Goal: Communication & Community: Share content

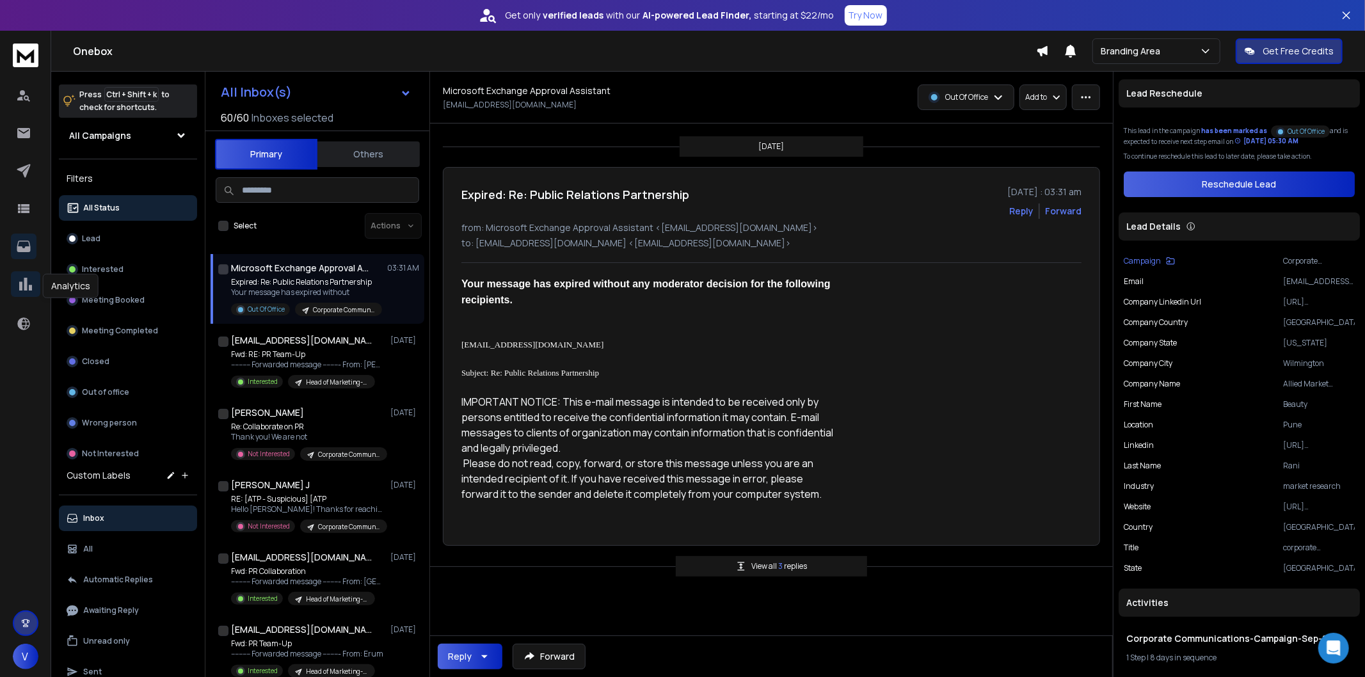
click at [16, 280] on icon at bounding box center [25, 284] width 19 height 19
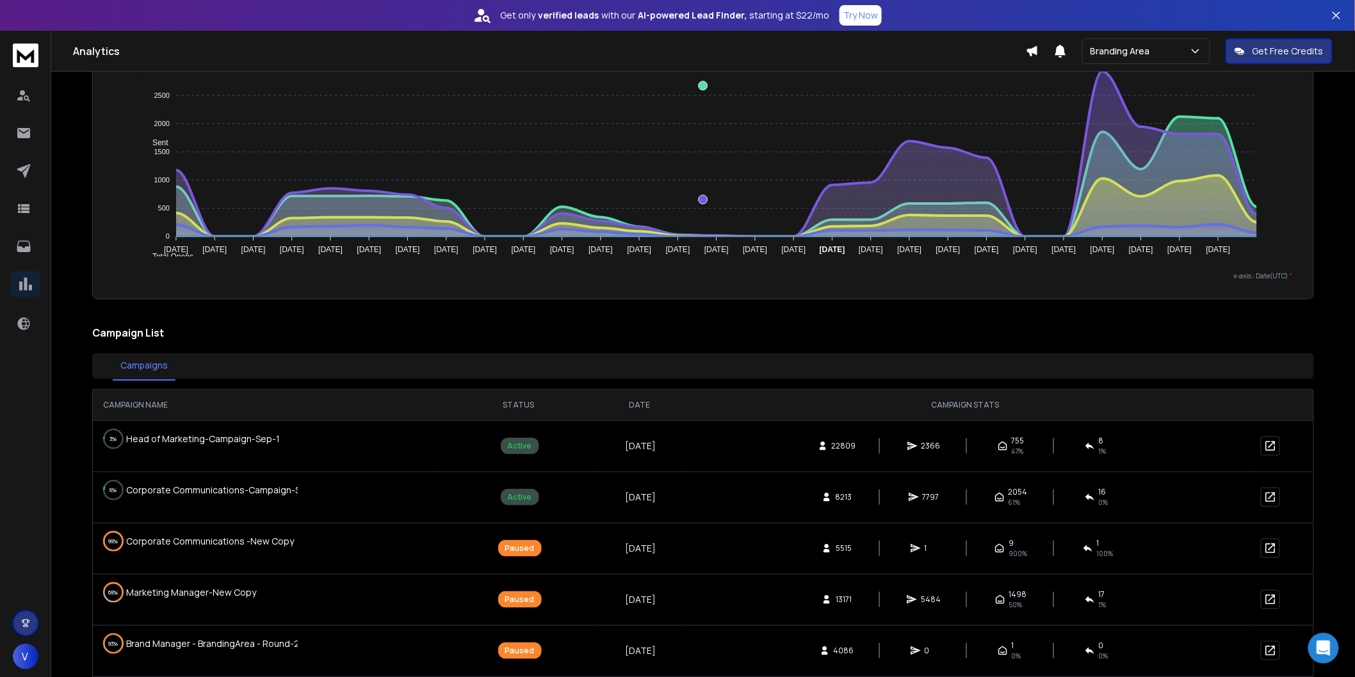
scroll to position [213, 0]
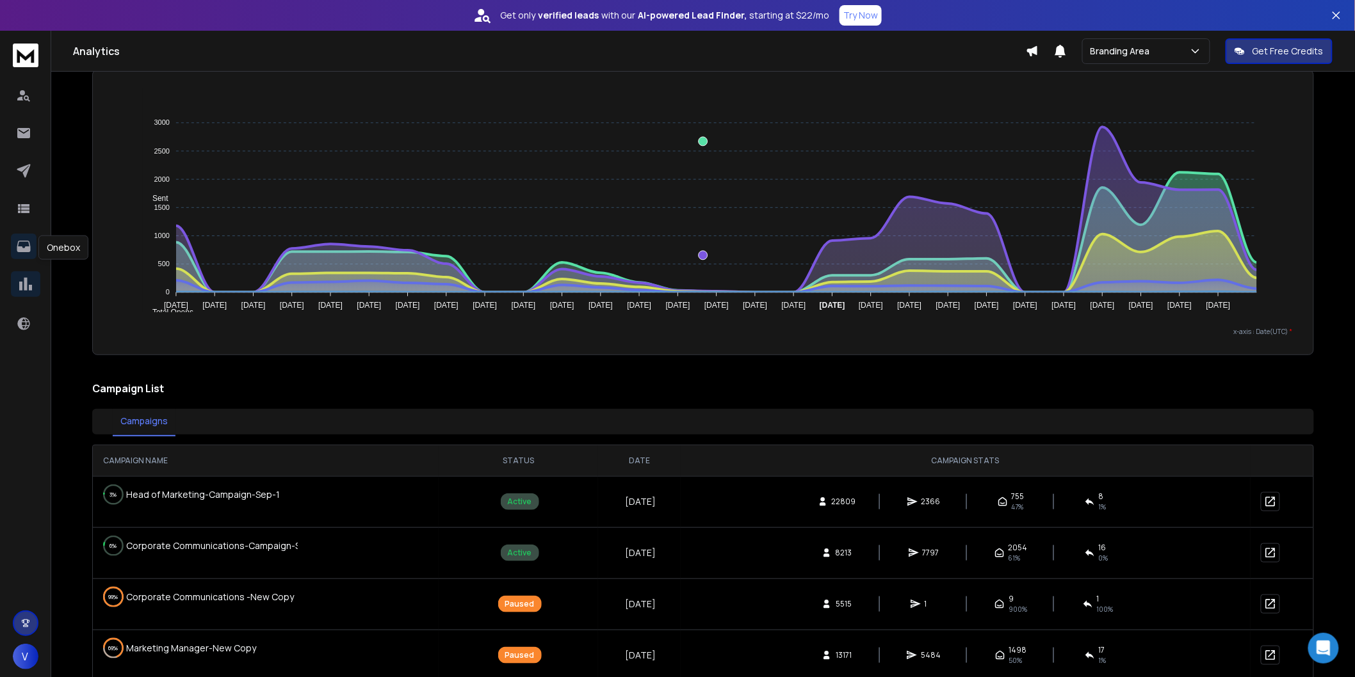
click at [26, 246] on icon at bounding box center [23, 246] width 15 height 15
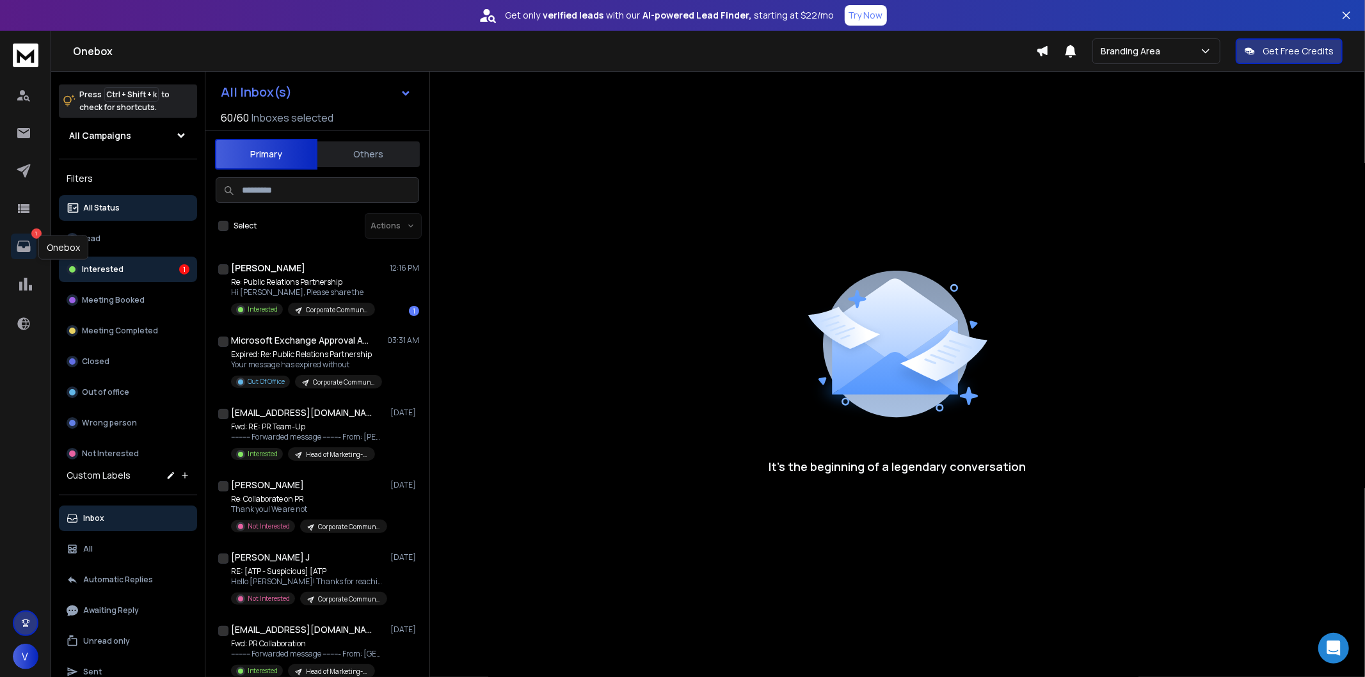
click at [136, 266] on button "Interested 1" at bounding box center [128, 270] width 138 height 26
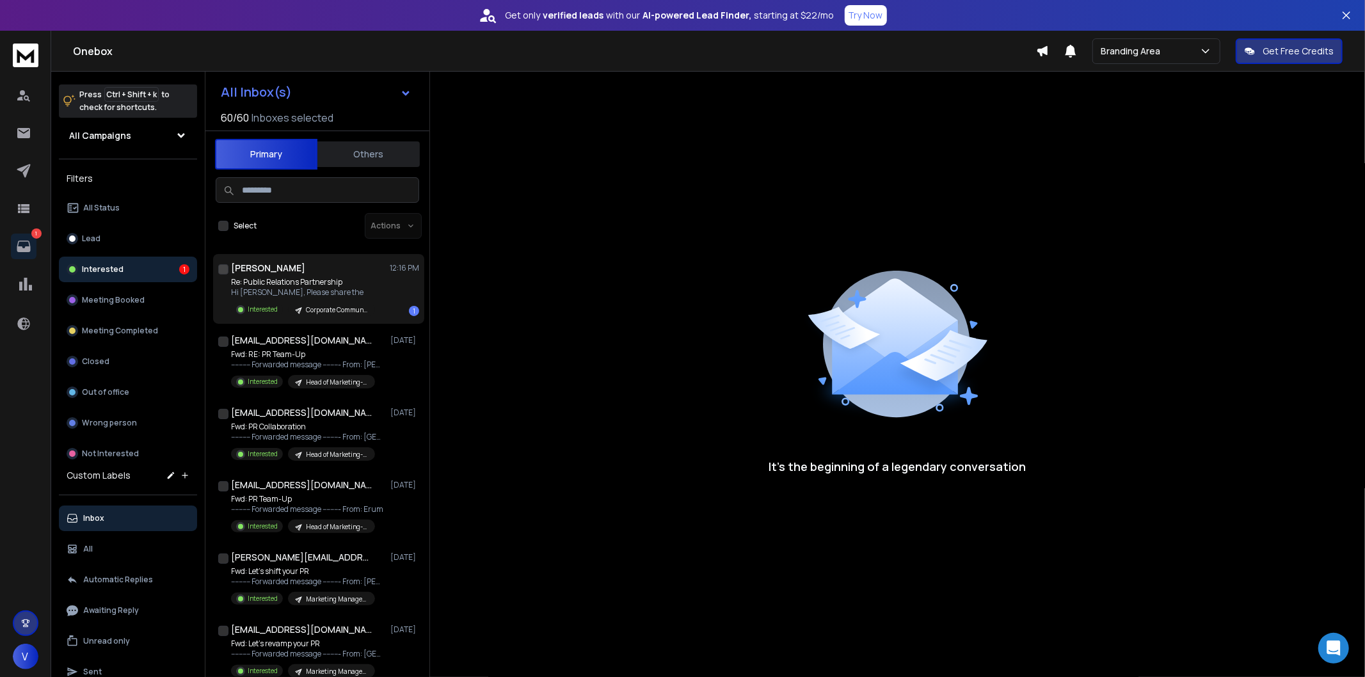
click at [312, 280] on p "Re: Public Relations Partnership" at bounding box center [303, 282] width 144 height 10
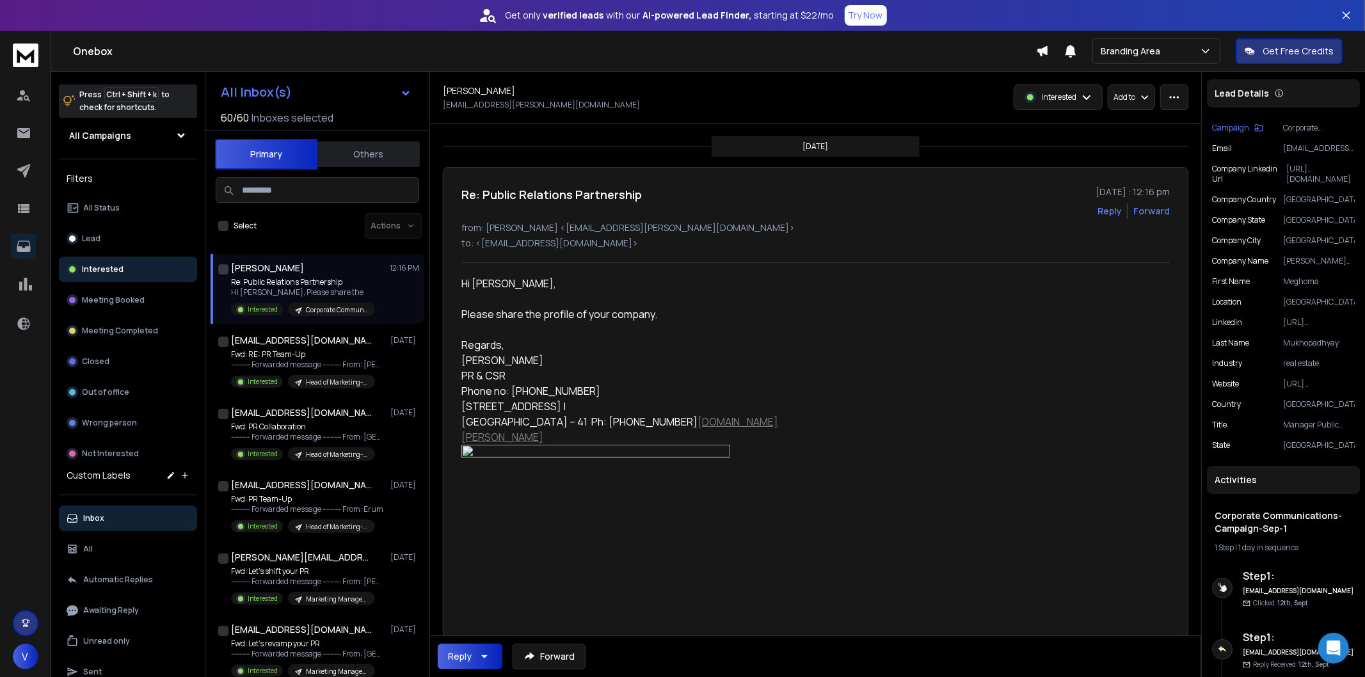
click at [1148, 212] on div "Forward" at bounding box center [1152, 211] width 36 height 13
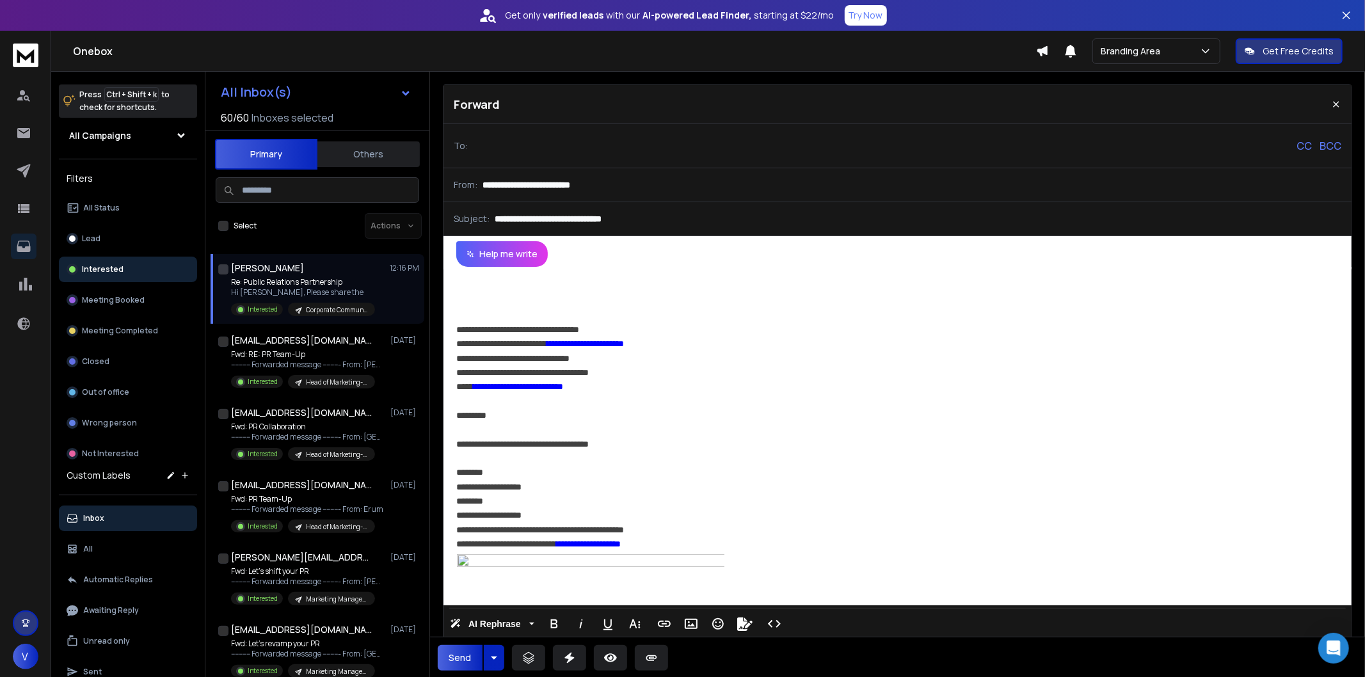
click at [481, 146] on input at bounding box center [518, 145] width 90 height 23
type input "**********"
click at [673, 133] on div "To: CC BCC" at bounding box center [898, 146] width 908 height 44
click at [727, 133] on div "To: [EMAIL_ADDRESS][DOMAIN_NAME] CC BCC" at bounding box center [898, 146] width 908 height 44
click at [716, 148] on input at bounding box center [709, 145] width 90 height 23
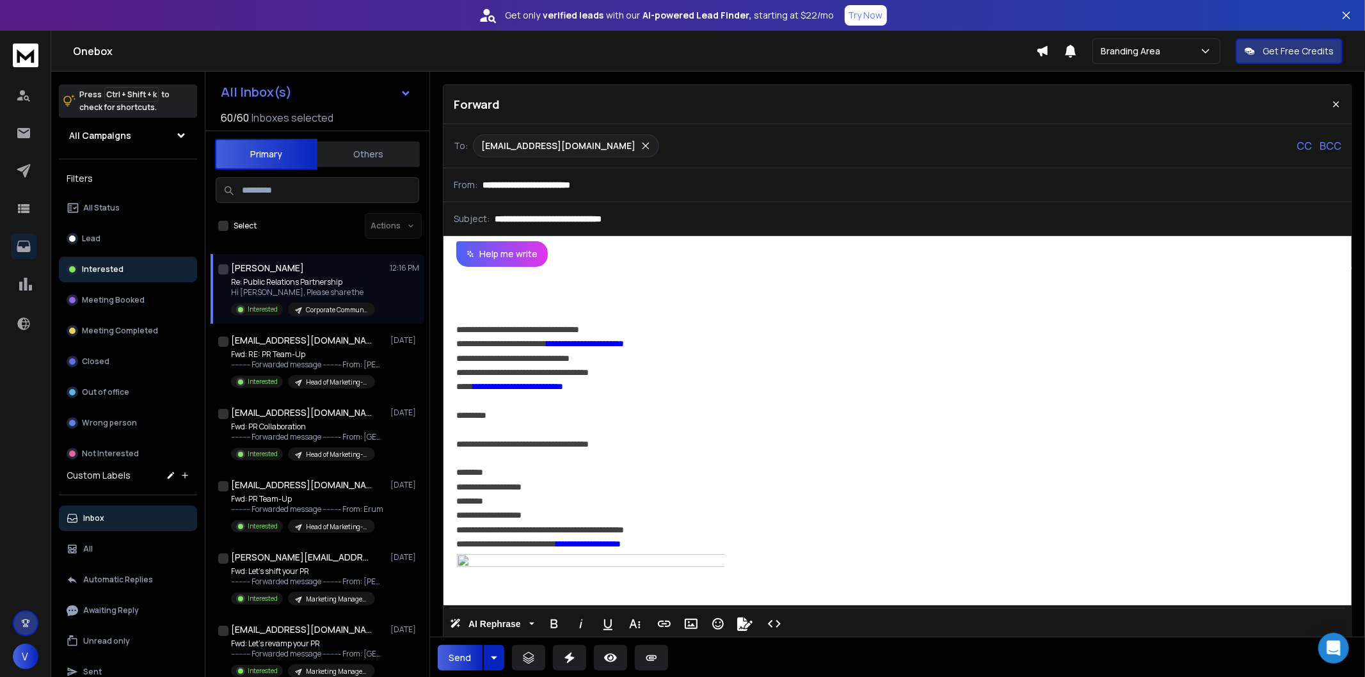
type input "**********"
click at [451, 654] on button "Send" at bounding box center [460, 658] width 45 height 26
